Goal: Task Accomplishment & Management: Manage account settings

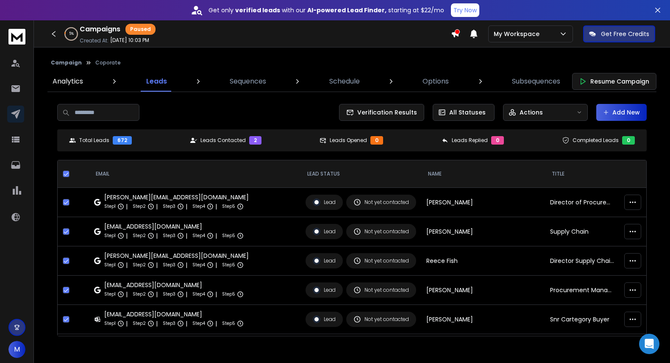
click at [75, 85] on p "Analytics" at bounding box center [68, 81] width 31 height 10
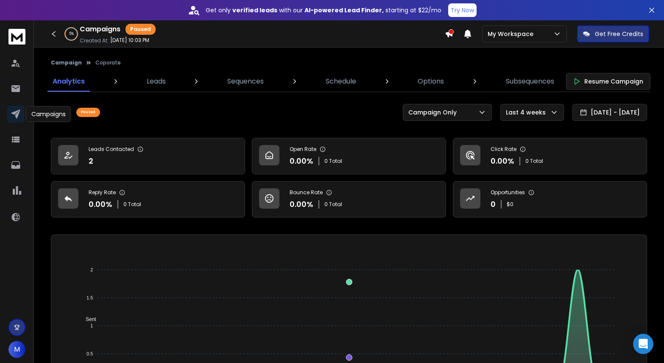
click at [21, 111] on link at bounding box center [15, 114] width 17 height 17
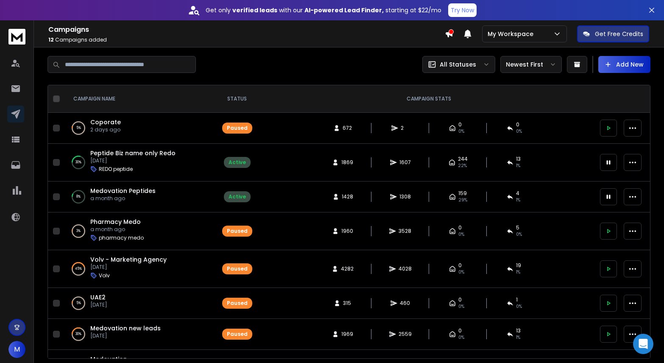
click at [628, 127] on icon "button" at bounding box center [632, 128] width 8 height 8
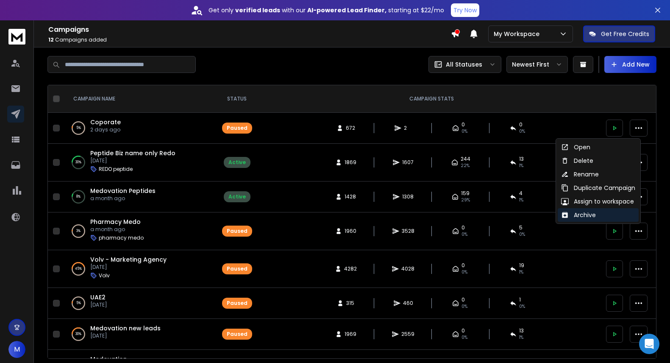
click at [588, 212] on div "Archive" at bounding box center [578, 215] width 35 height 8
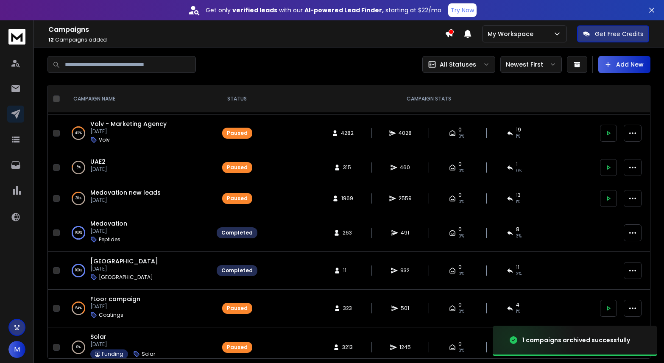
scroll to position [105, 0]
click at [639, 168] on td at bounding box center [622, 167] width 55 height 31
click at [632, 166] on button "button" at bounding box center [633, 167] width 18 height 17
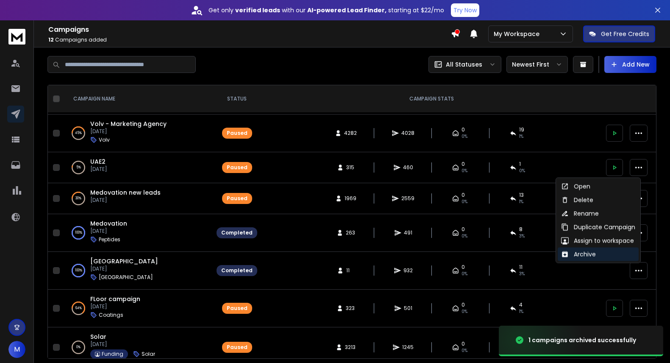
click at [603, 253] on div "Archive" at bounding box center [598, 255] width 81 height 14
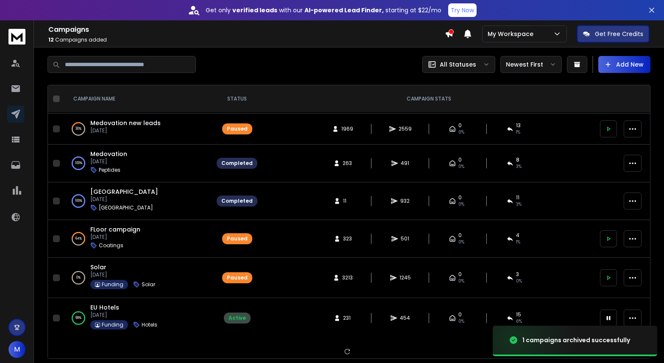
scroll to position [130, 0]
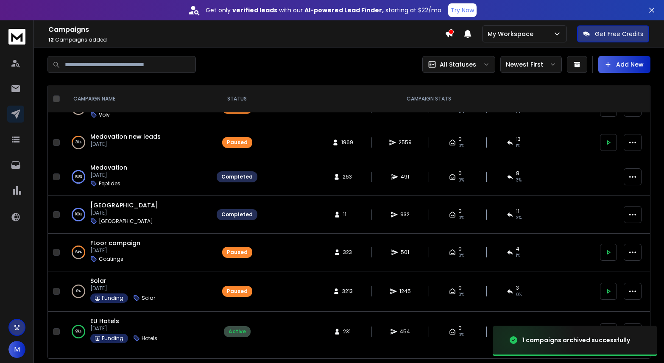
click at [626, 261] on td at bounding box center [622, 253] width 55 height 38
click at [628, 251] on icon "button" at bounding box center [632, 252] width 8 height 8
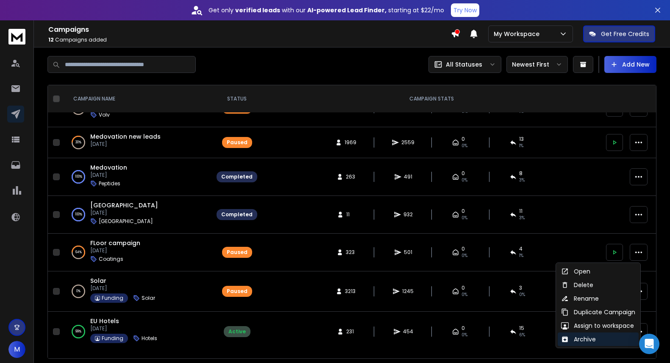
click at [569, 335] on div "Archive" at bounding box center [578, 339] width 35 height 8
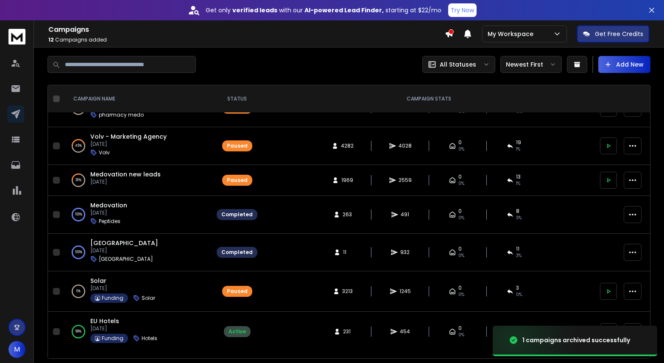
scroll to position [92, 0]
click at [628, 292] on icon "button" at bounding box center [632, 291] width 8 height 8
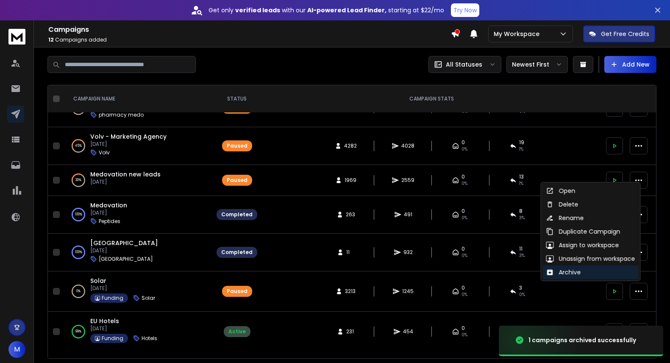
click at [587, 274] on div "Archive" at bounding box center [591, 272] width 96 height 14
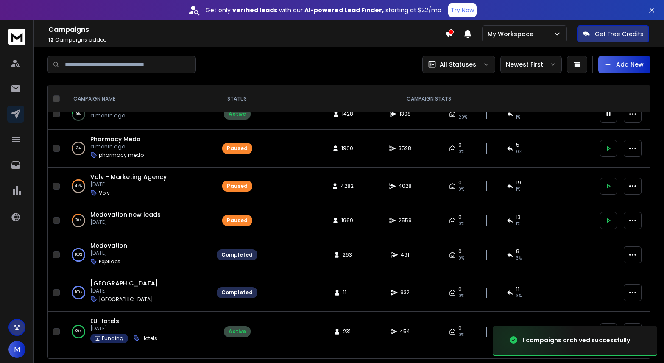
scroll to position [52, 0]
click at [626, 320] on ol "1 campaigns archived successfully" at bounding box center [575, 341] width 178 height 44
click at [628, 324] on ol "1 campaigns archived successfully" at bounding box center [575, 341] width 178 height 44
click at [627, 322] on ol "1 campaigns archived successfully" at bounding box center [575, 341] width 178 height 44
drag, startPoint x: 653, startPoint y: 337, endPoint x: 647, endPoint y: 335, distance: 6.2
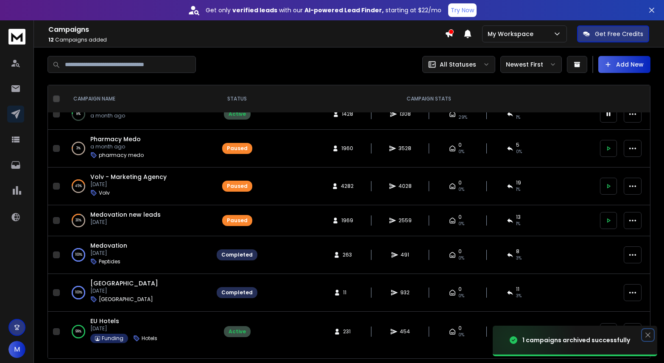
click at [651, 337] on button "Notifications (F8)" at bounding box center [648, 335] width 12 height 12
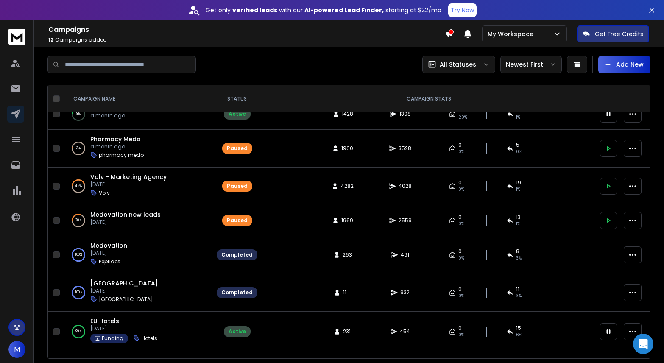
click at [628, 332] on icon "button" at bounding box center [632, 331] width 8 height 8
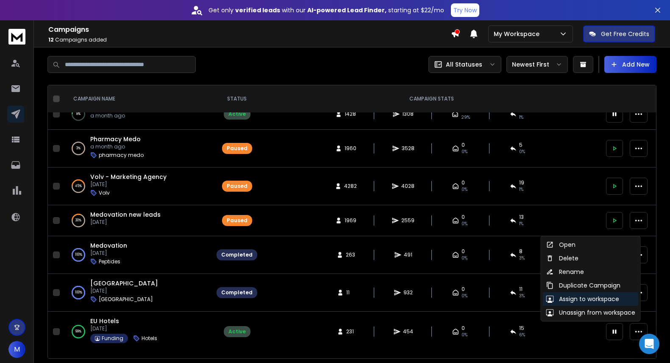
click at [541, 349] on td "231 454 0 0% 15 6 %" at bounding box center [432, 332] width 339 height 40
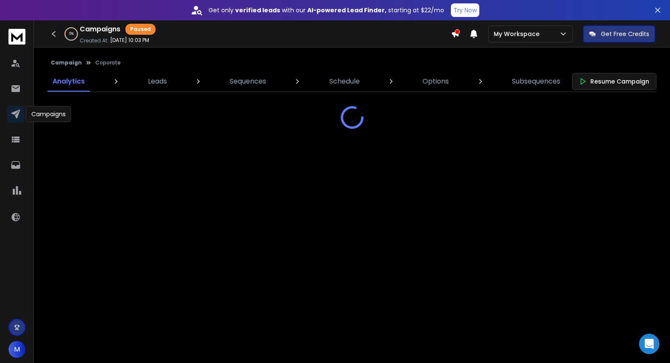
click at [16, 114] on icon at bounding box center [16, 114] width 10 height 10
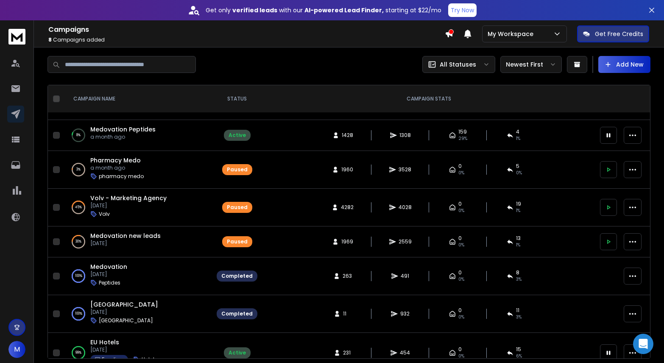
scroll to position [52, 0]
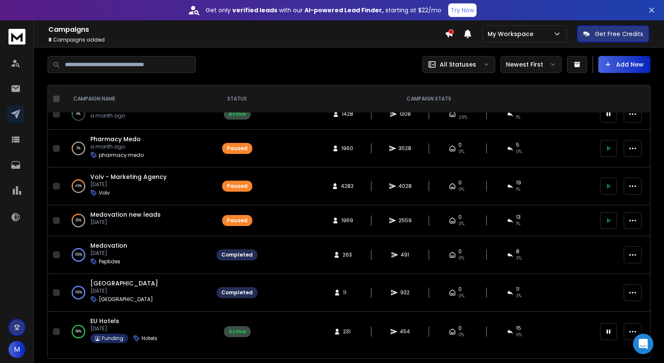
click at [626, 326] on button "button" at bounding box center [633, 331] width 18 height 17
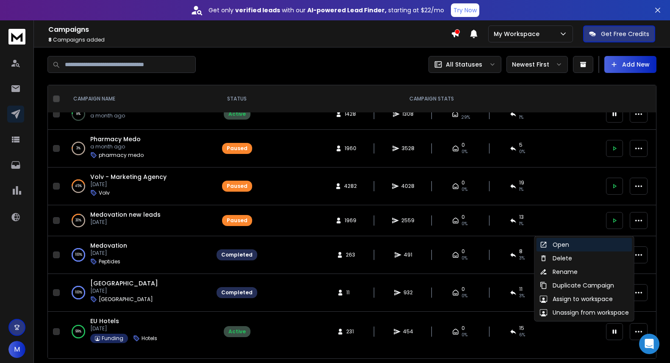
click at [606, 327] on button at bounding box center [614, 331] width 17 height 17
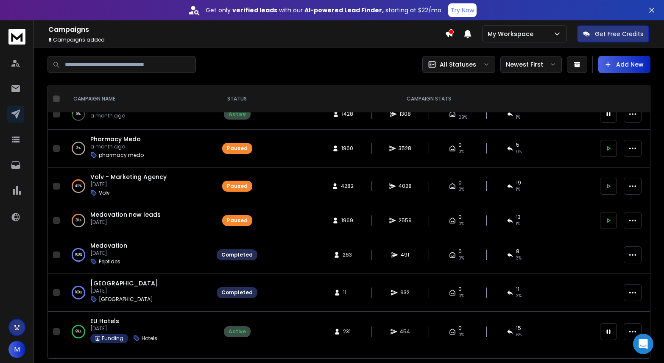
click at [605, 349] on ol "Notifications (F8)" at bounding box center [575, 356] width 178 height 14
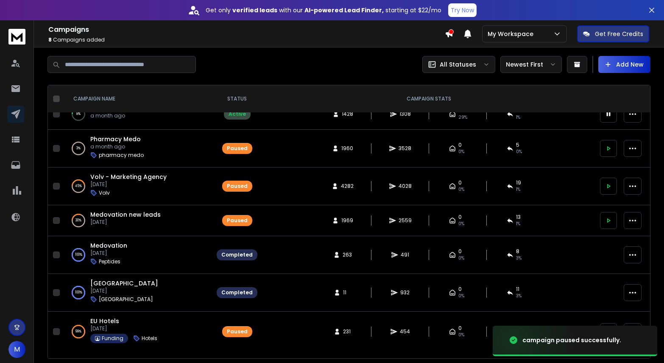
click at [623, 324] on ol "campaign paused successfully." at bounding box center [575, 341] width 178 height 44
click at [624, 323] on ol "campaign paused successfully." at bounding box center [575, 341] width 178 height 44
click at [650, 334] on icon "Notifications (F8)" at bounding box center [648, 335] width 8 height 8
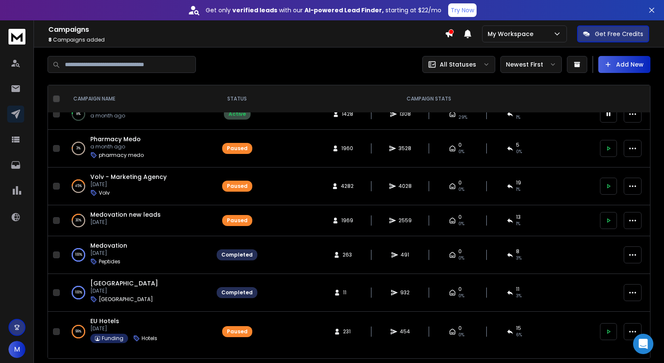
click at [628, 329] on icon "button" at bounding box center [632, 331] width 8 height 8
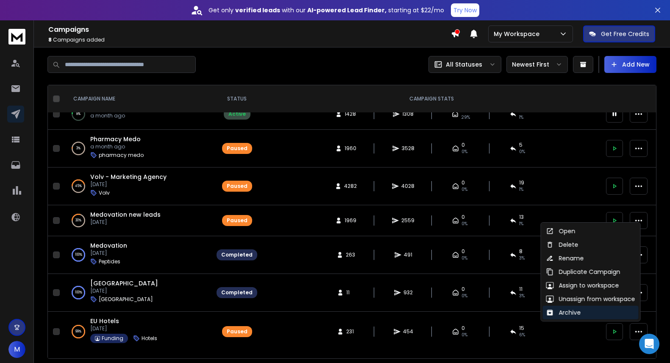
click at [592, 314] on div "Archive" at bounding box center [591, 313] width 96 height 14
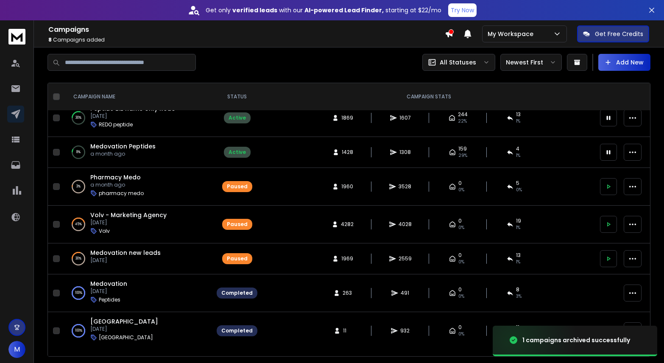
scroll to position [4, 0]
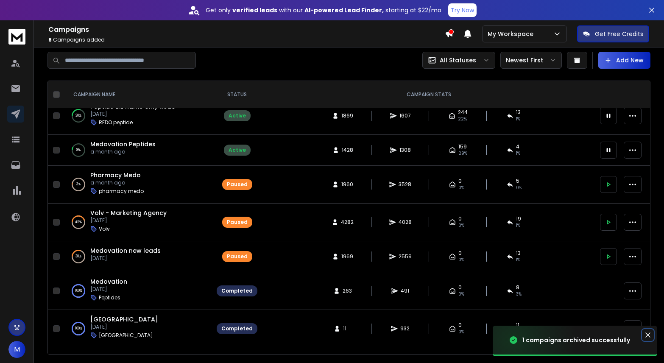
click at [648, 337] on icon "Notifications (F8)" at bounding box center [648, 335] width 8 height 8
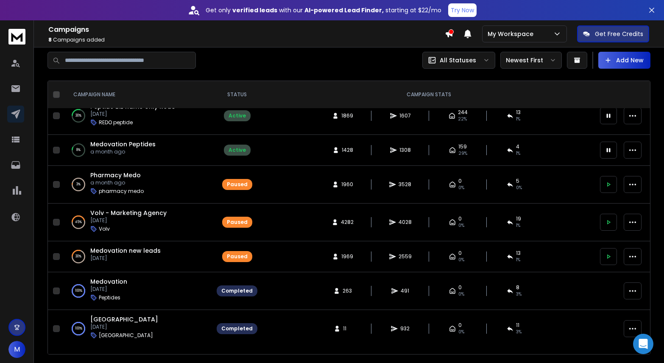
click at [629, 331] on icon "button" at bounding box center [632, 328] width 8 height 8
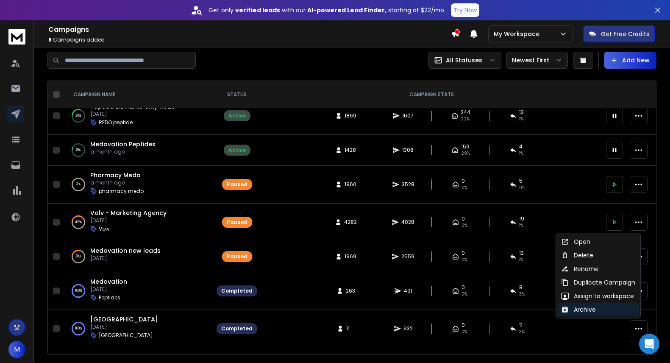
click at [588, 310] on div "Archive" at bounding box center [578, 309] width 35 height 8
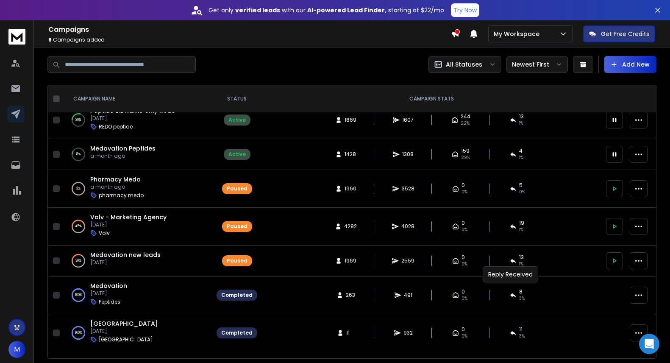
scroll to position [0, 0]
